Goal: Communication & Community: Answer question/provide support

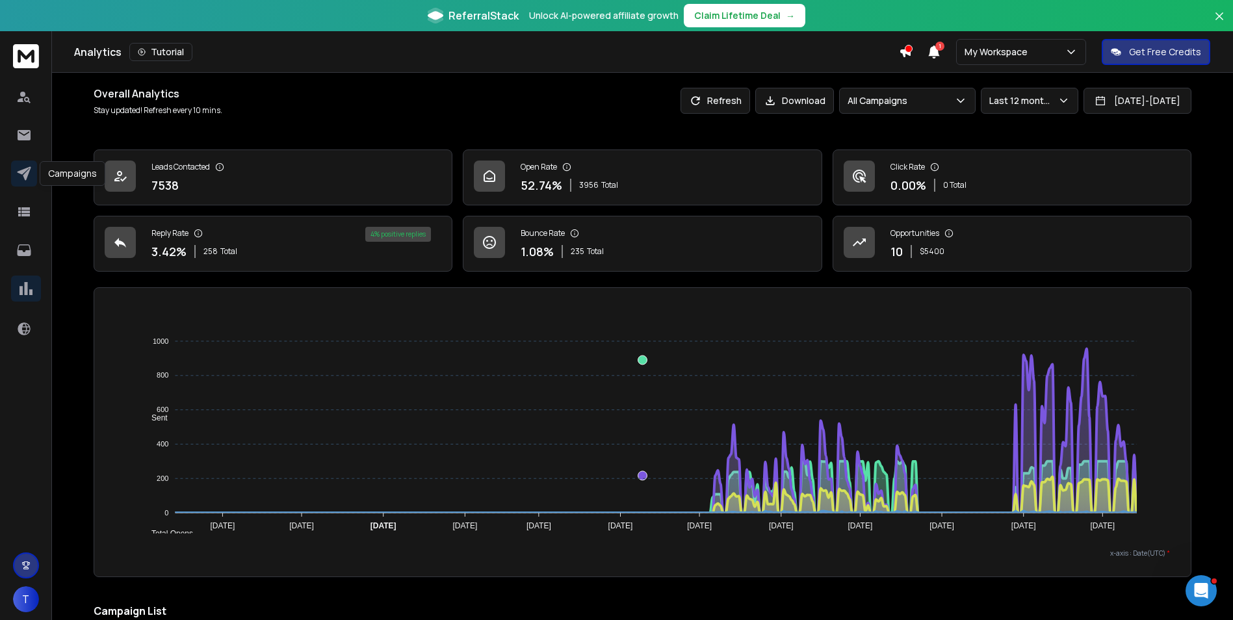
click at [31, 174] on icon at bounding box center [24, 174] width 16 height 16
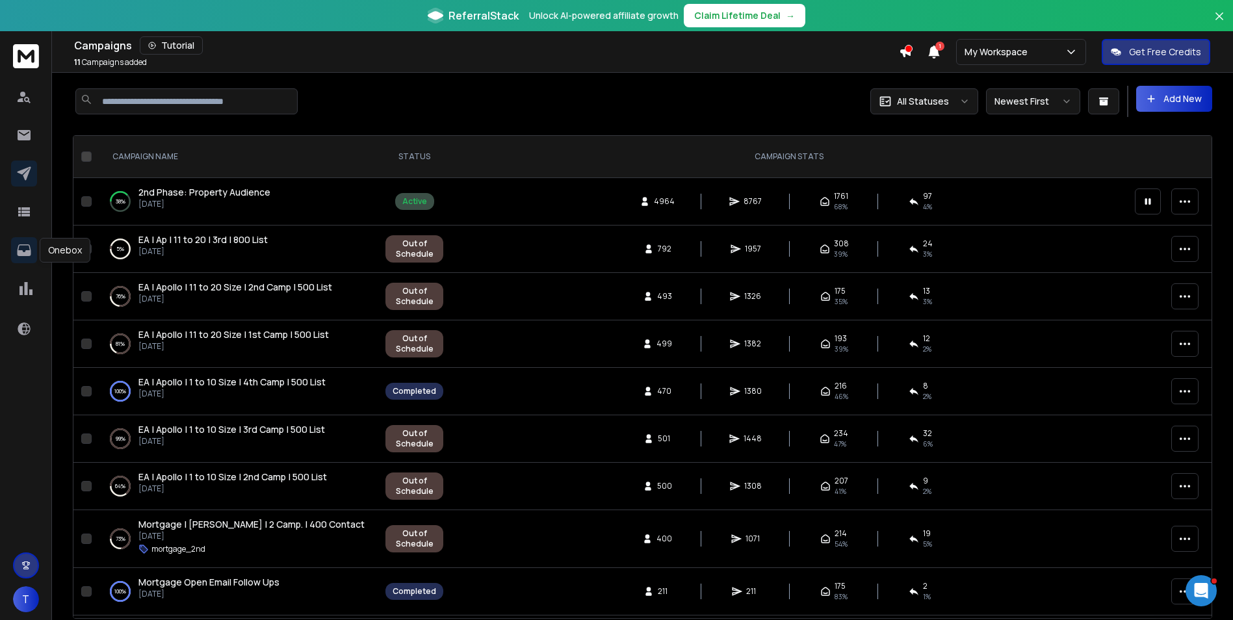
click at [27, 248] on icon at bounding box center [24, 251] width 16 height 16
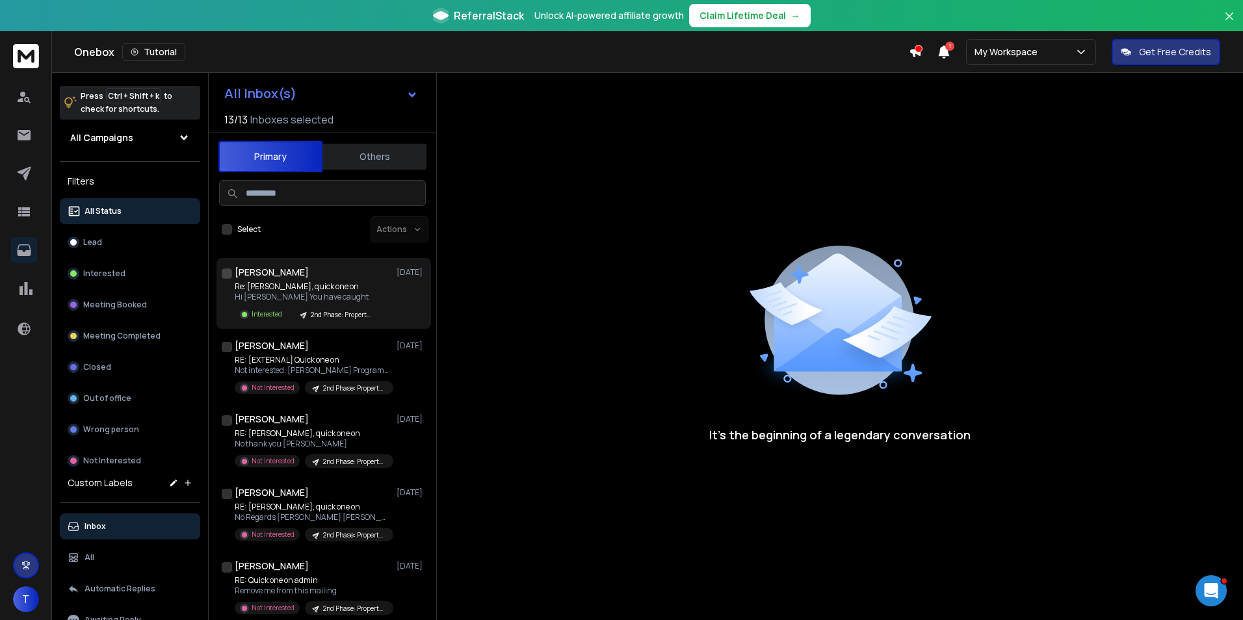
click at [277, 283] on p "Re: [PERSON_NAME], quick one on" at bounding box center [308, 287] width 146 height 10
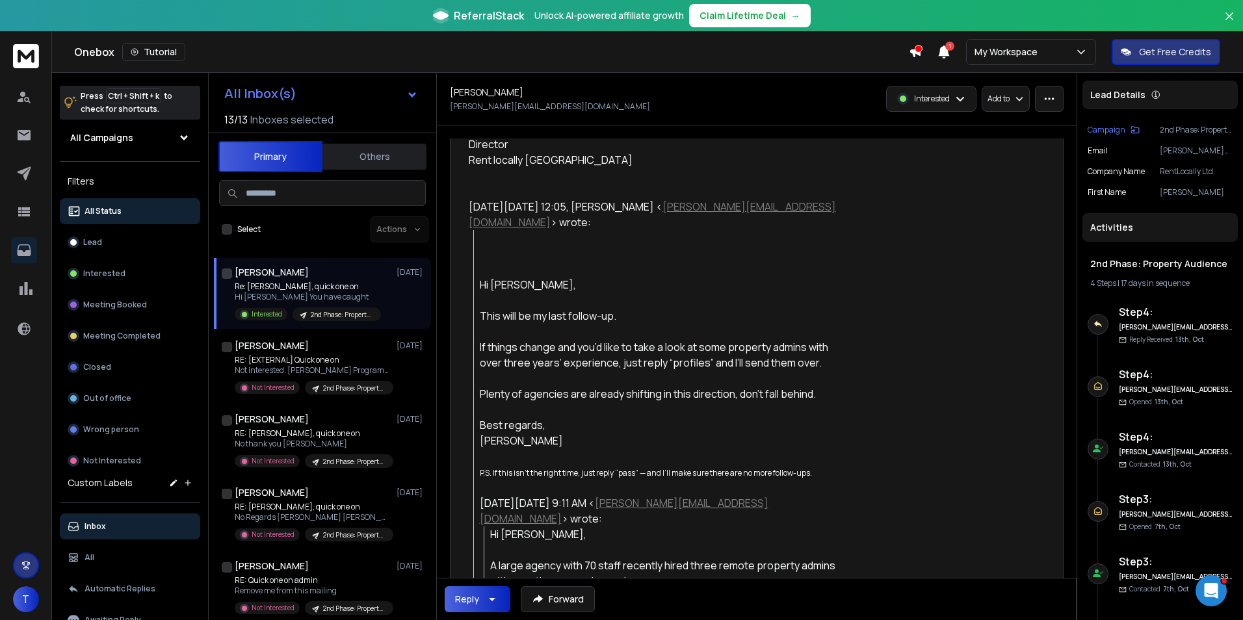
scroll to position [260, 0]
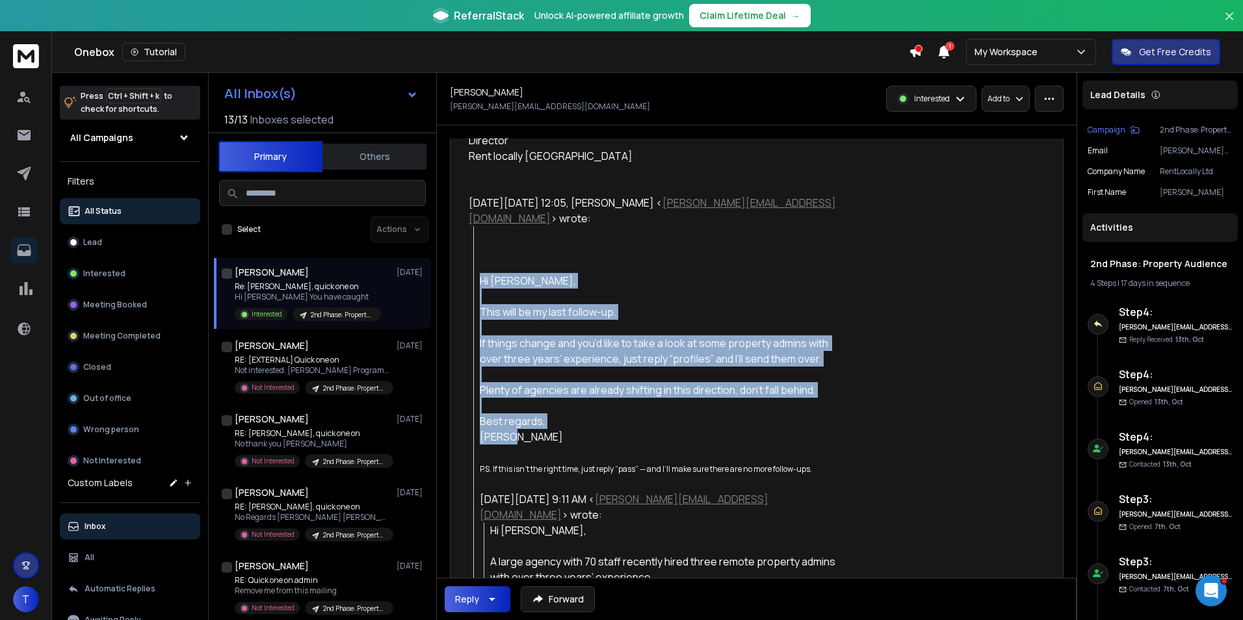
drag, startPoint x: 478, startPoint y: 282, endPoint x: 536, endPoint y: 435, distance: 164.0
copy div "Hi [PERSON_NAME], This will be my last follow-up. If things change and you’d li…"
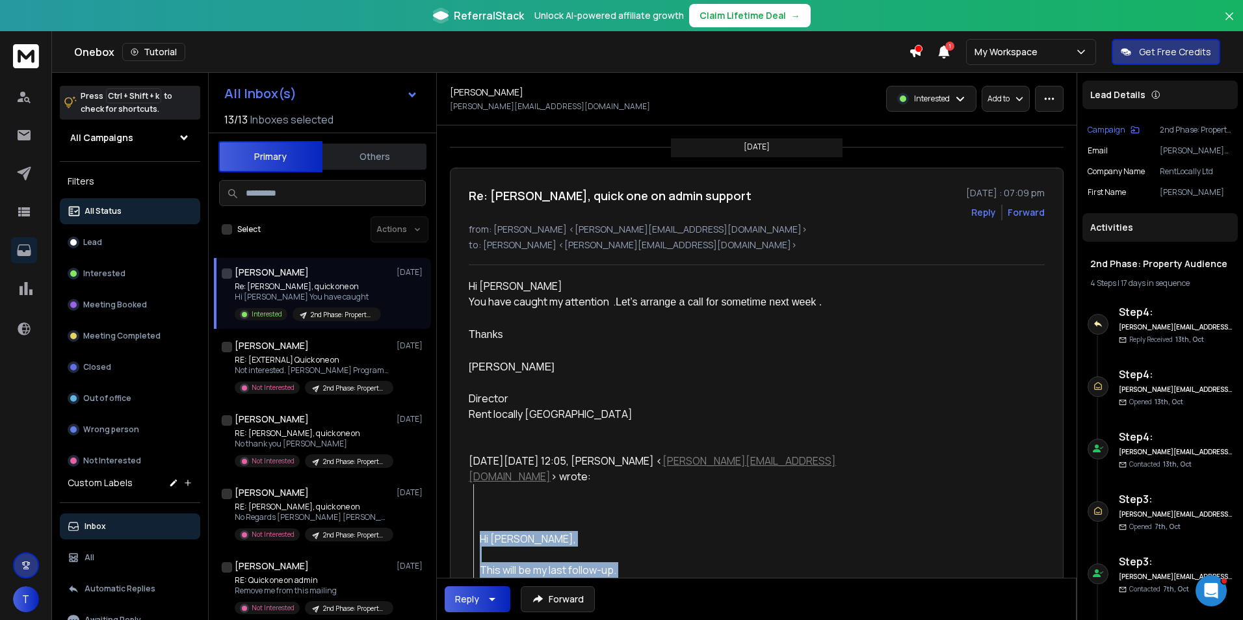
scroll to position [0, 0]
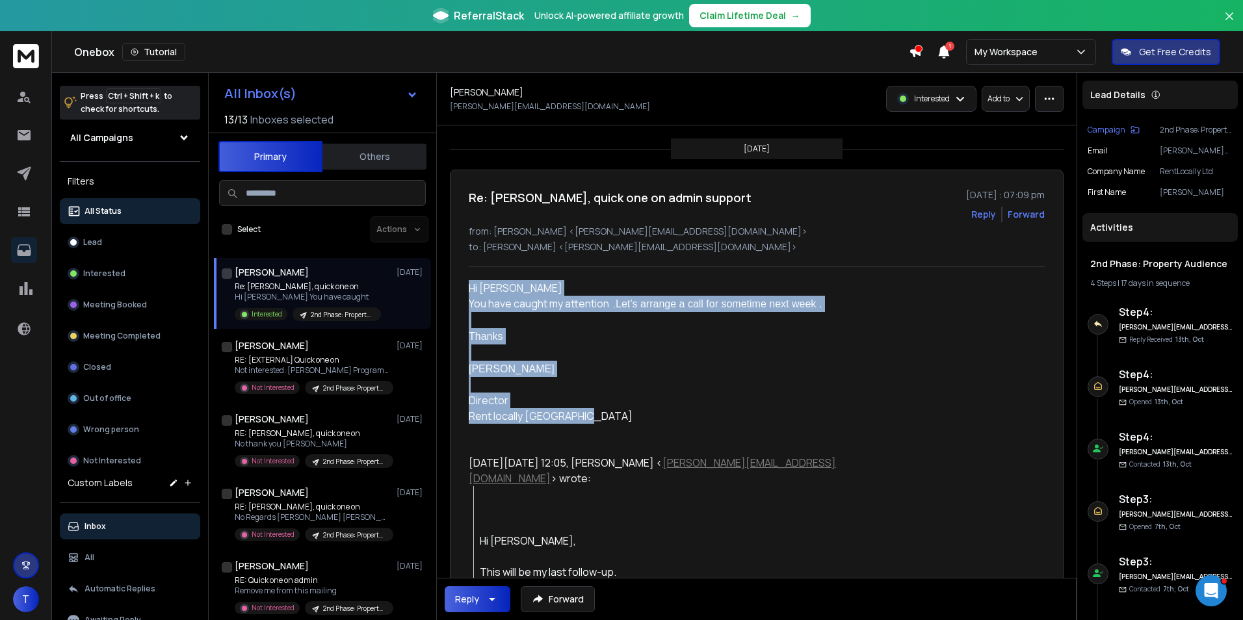
drag, startPoint x: 467, startPoint y: 289, endPoint x: 584, endPoint y: 415, distance: 172.5
copy div "Hi [PERSON_NAME] You have caught my attention . Let’s arrange a call for someti…"
click at [986, 210] on button "Reply" at bounding box center [983, 214] width 25 height 13
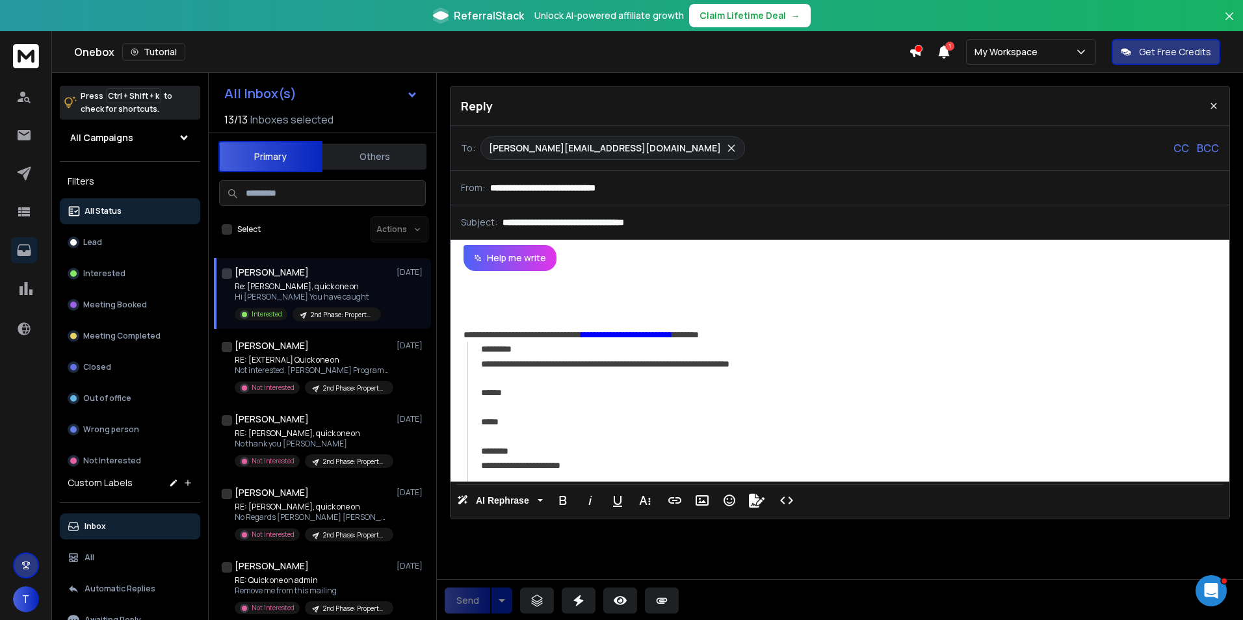
click at [547, 285] on div at bounding box center [840, 291] width 753 height 14
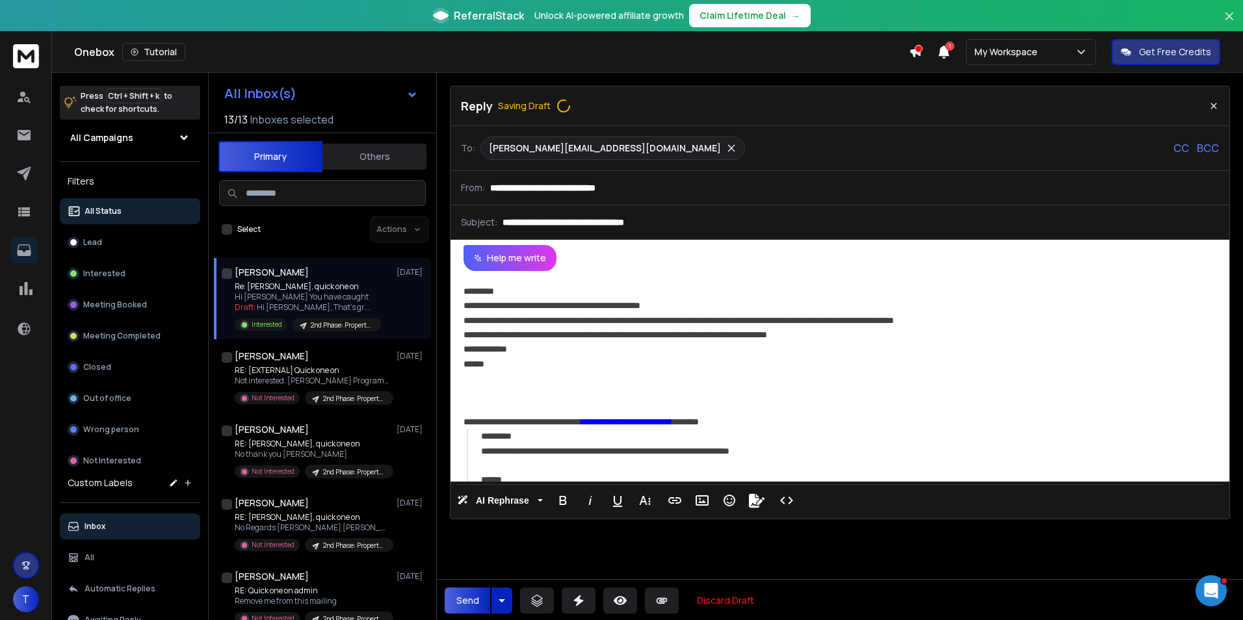
click at [464, 299] on p "**********" at bounding box center [833, 305] width 739 height 14
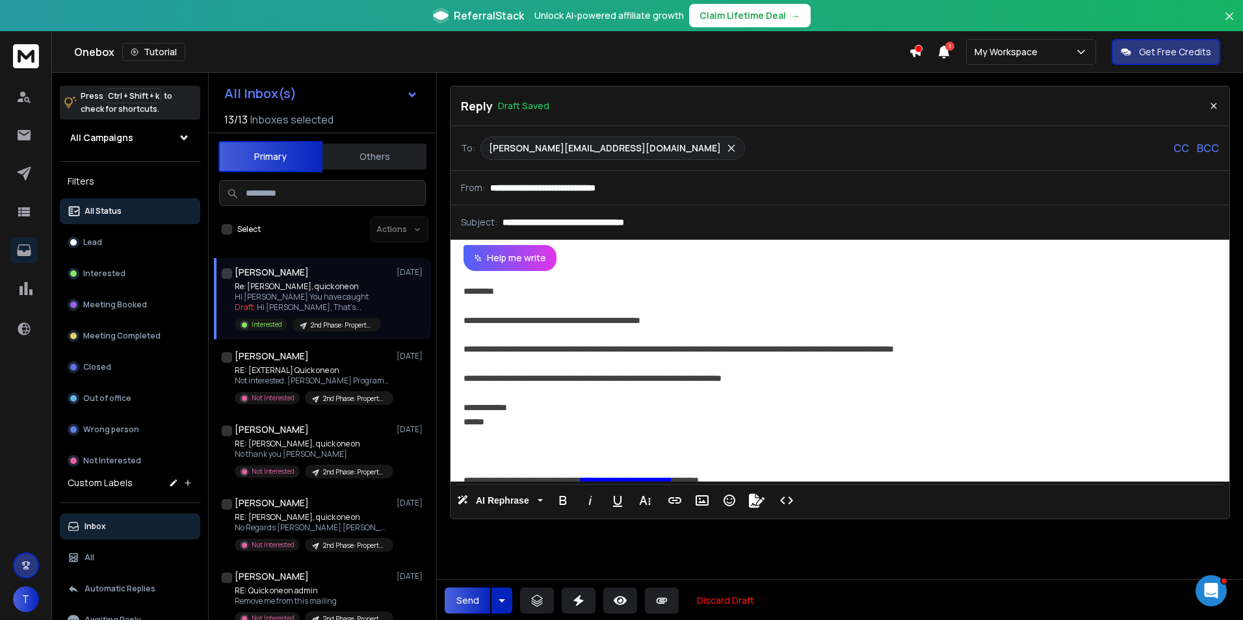
click at [692, 378] on p "**********" at bounding box center [833, 378] width 739 height 14
drag, startPoint x: 692, startPoint y: 378, endPoint x: 787, endPoint y: 379, distance: 94.3
click at [787, 379] on p "**********" at bounding box center [833, 378] width 739 height 14
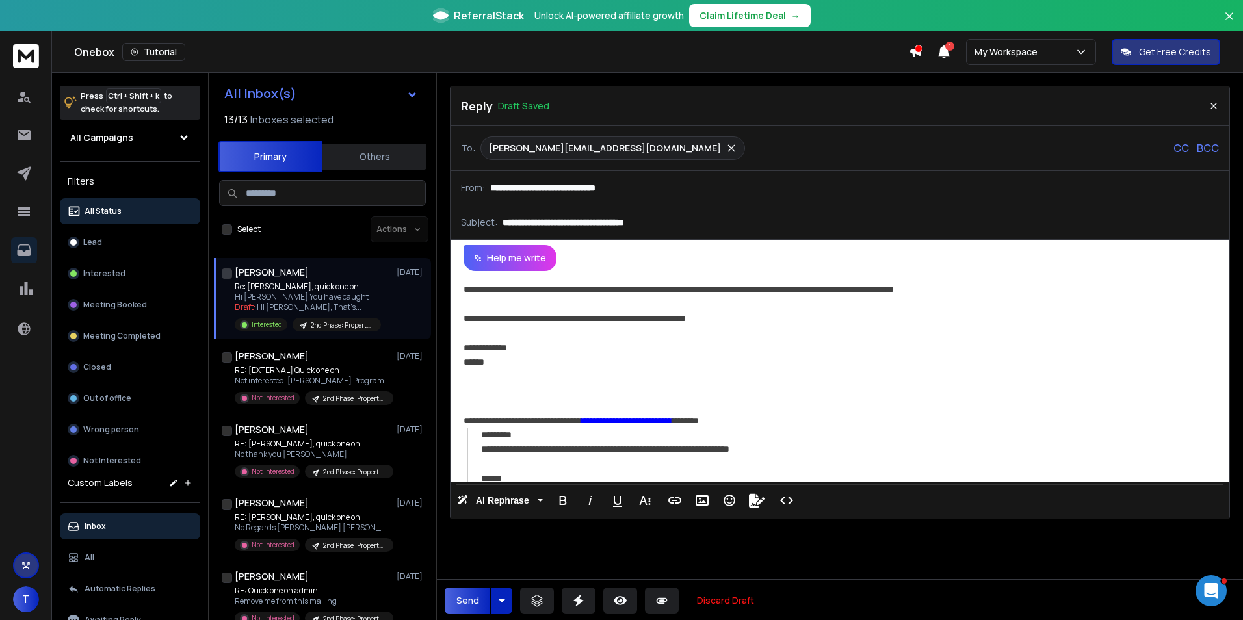
scroll to position [65, 0]
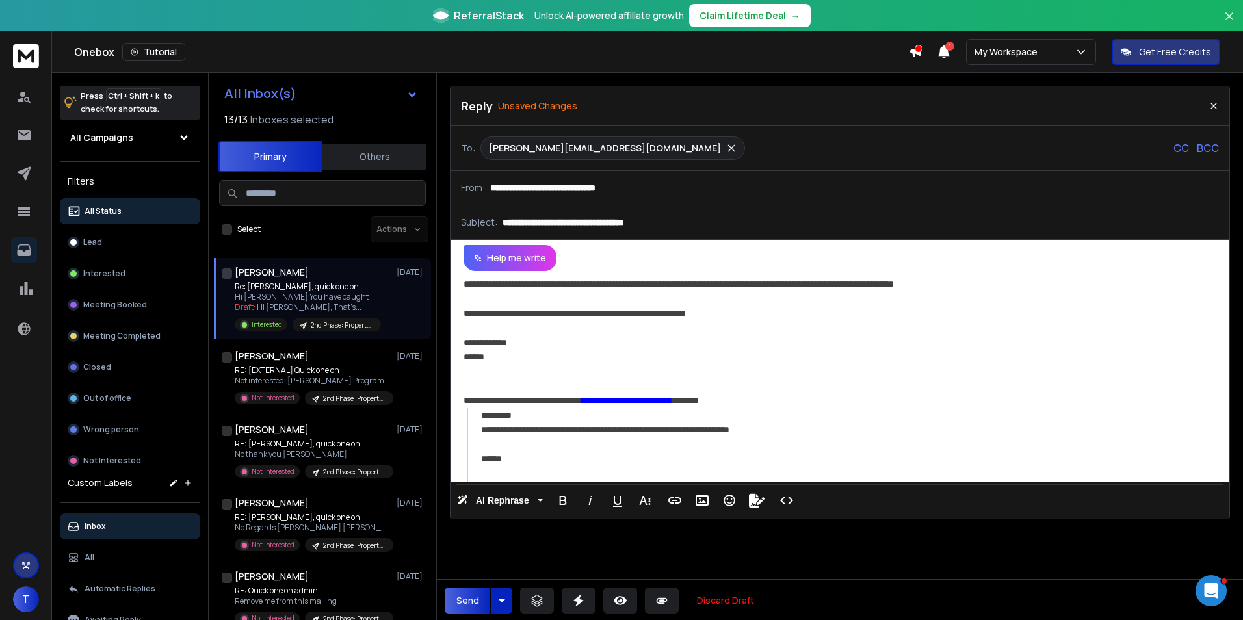
click at [496, 375] on div at bounding box center [838, 371] width 749 height 14
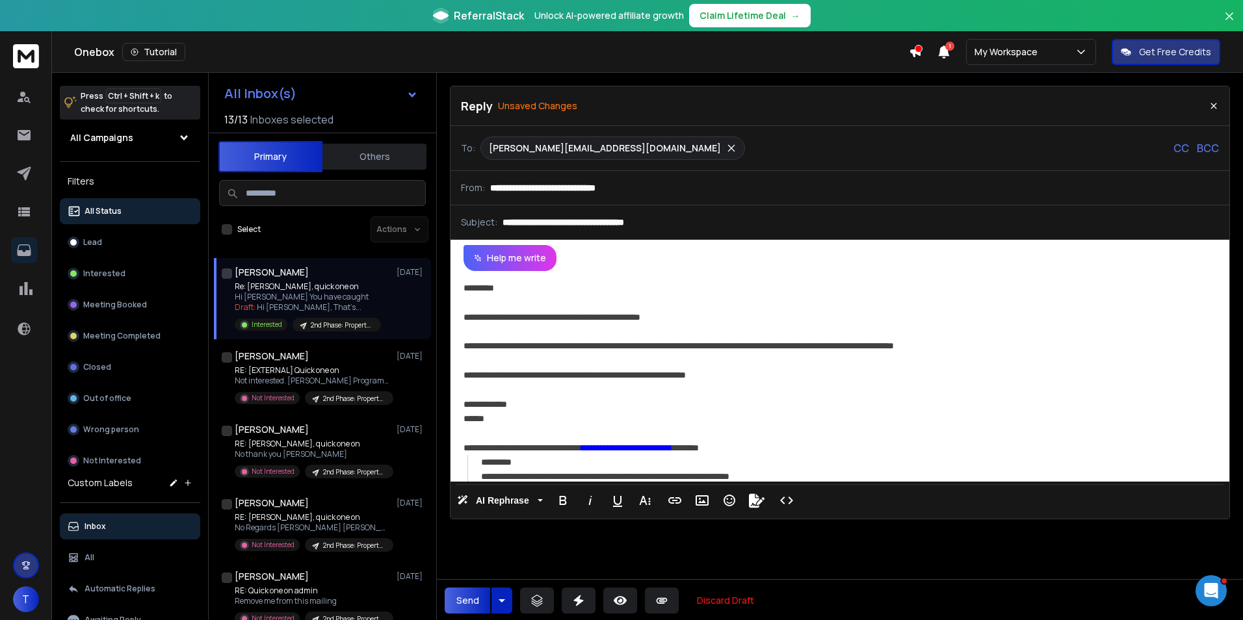
scroll to position [0, 0]
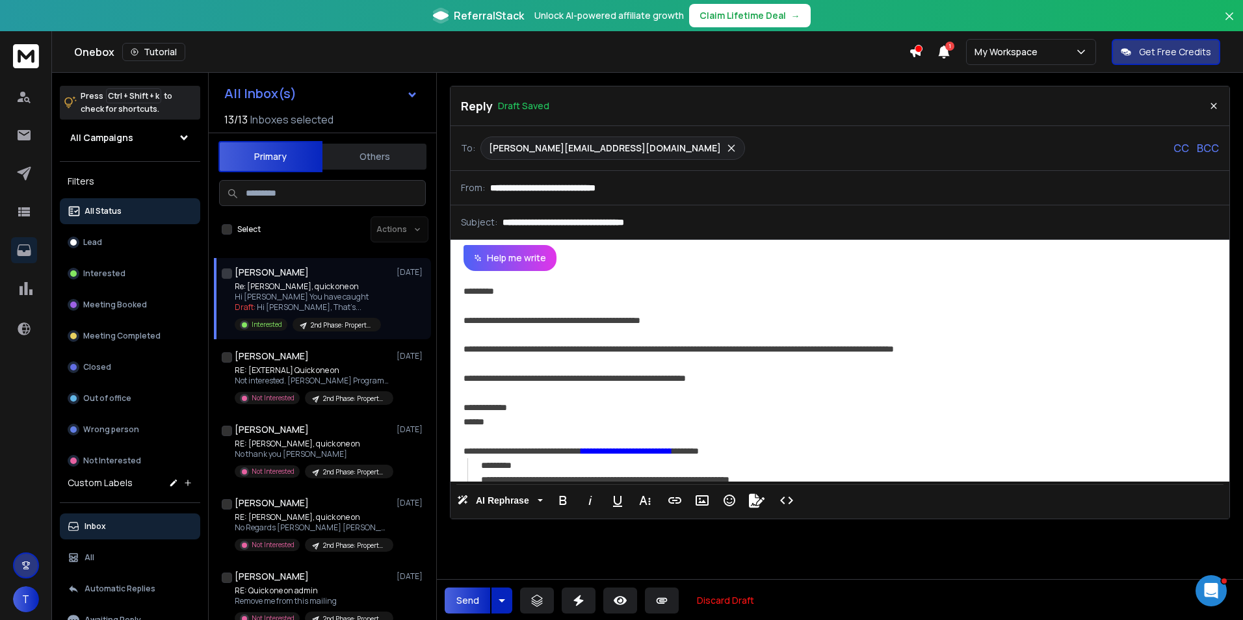
click at [466, 601] on button "Send" at bounding box center [468, 601] width 46 height 26
